Goal: Task Accomplishment & Management: Use online tool/utility

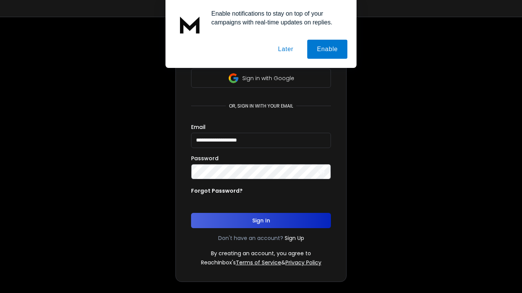
type input "**********"
click at [261, 220] on button "Sign In" at bounding box center [261, 220] width 140 height 15
